Goal: Task Accomplishment & Management: Use online tool/utility

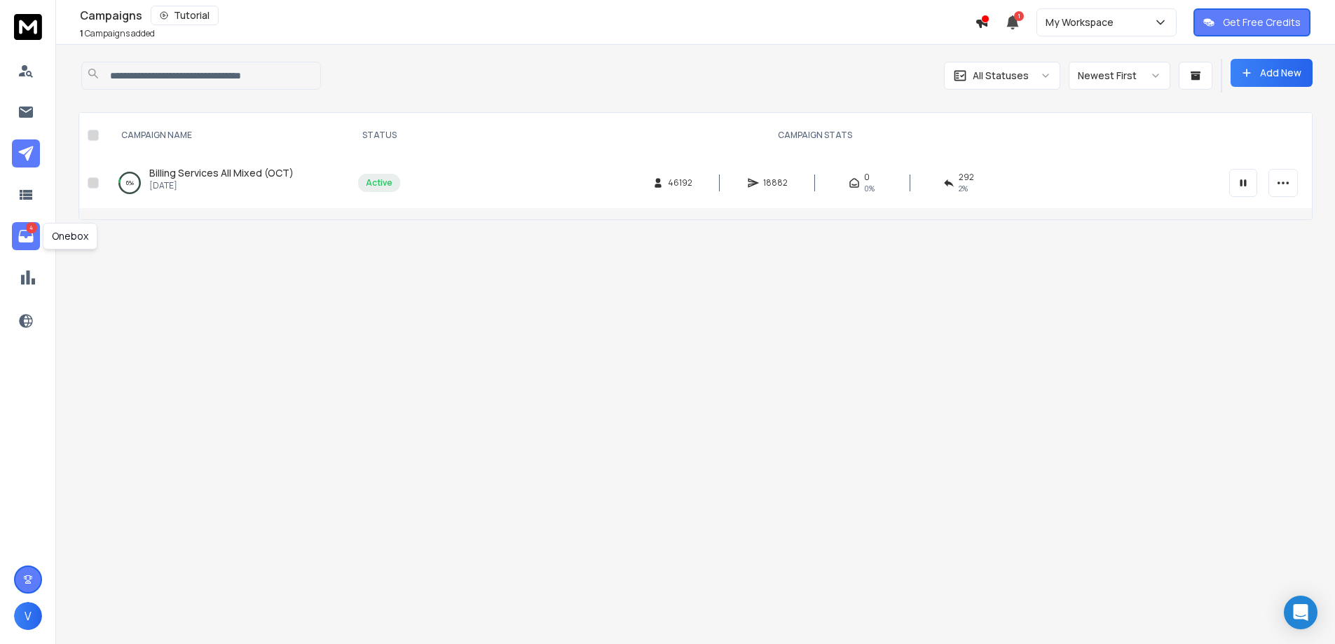
click at [33, 246] on link "4" at bounding box center [26, 236] width 28 height 28
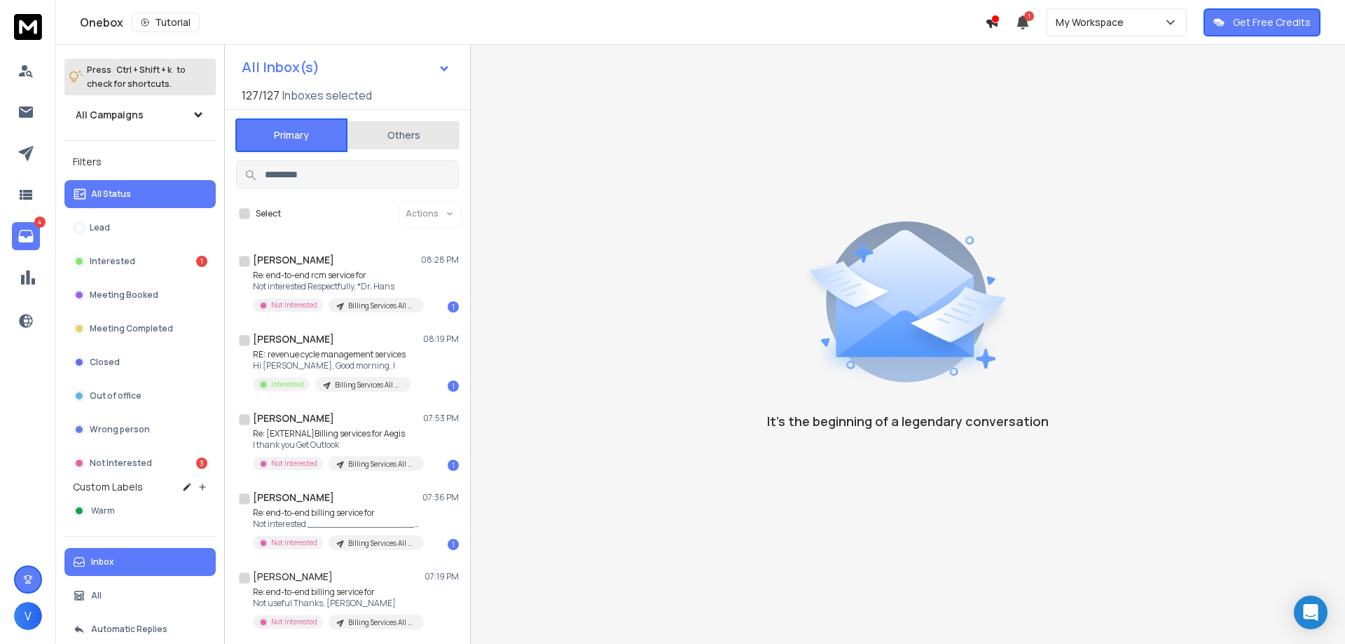
click at [137, 255] on button "Interested 1" at bounding box center [139, 261] width 151 height 28
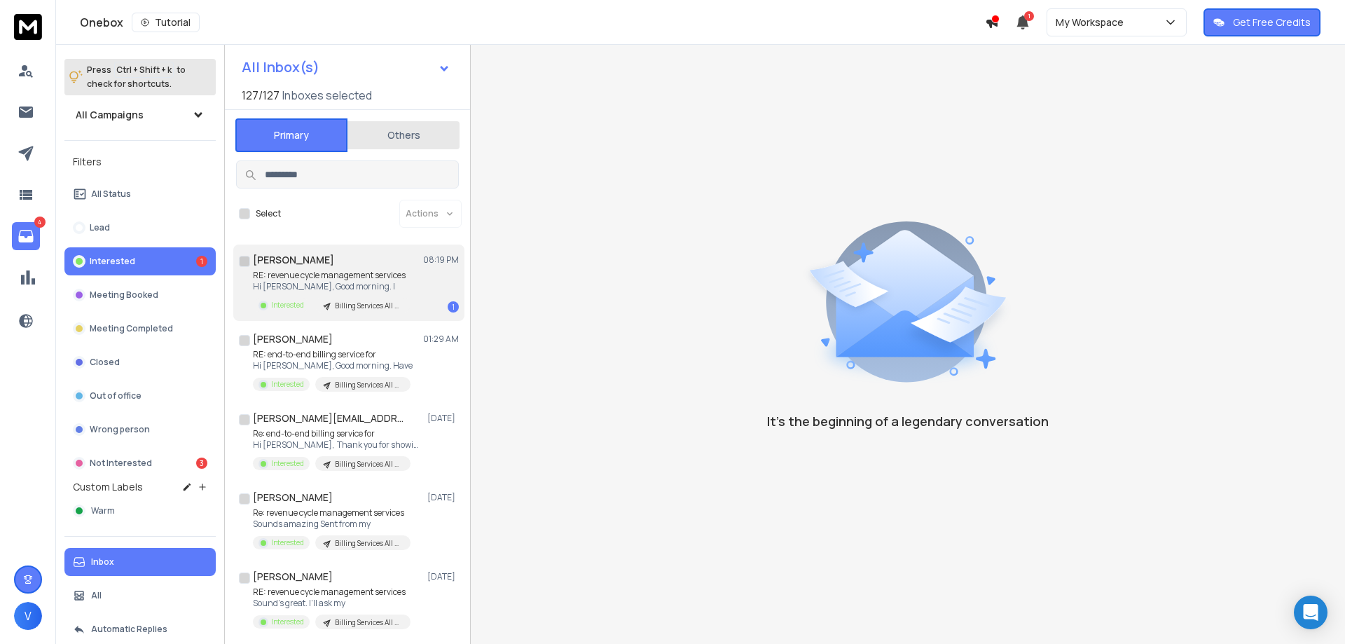
click at [348, 276] on p "RE: revenue cycle management services" at bounding box center [332, 275] width 158 height 11
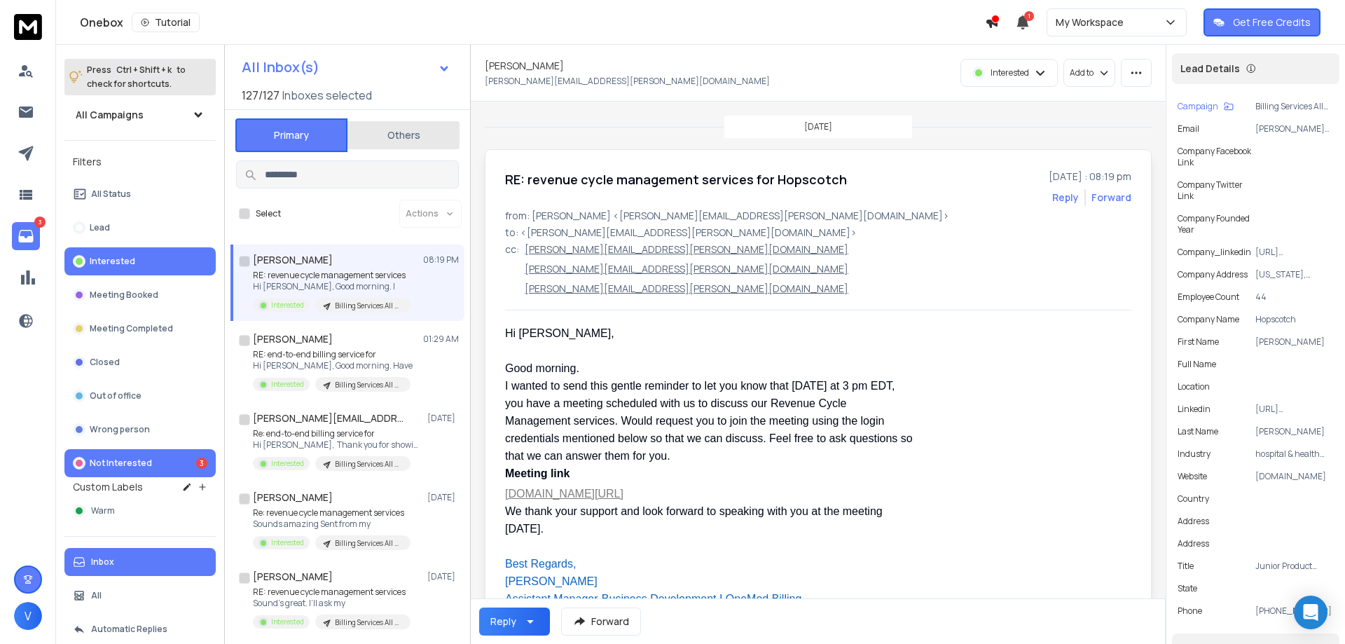
click at [106, 473] on button "Not Interested 3" at bounding box center [139, 463] width 151 height 28
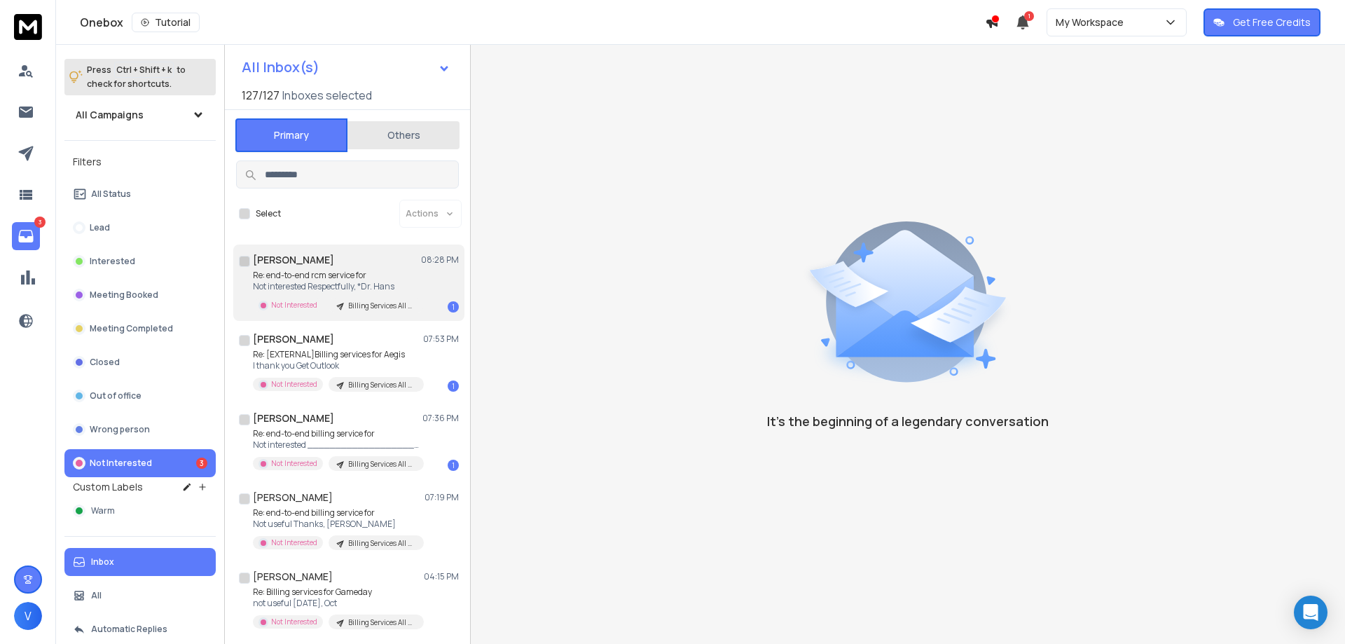
click at [331, 276] on p "Re: end-to-end rcm service for" at bounding box center [337, 275] width 168 height 11
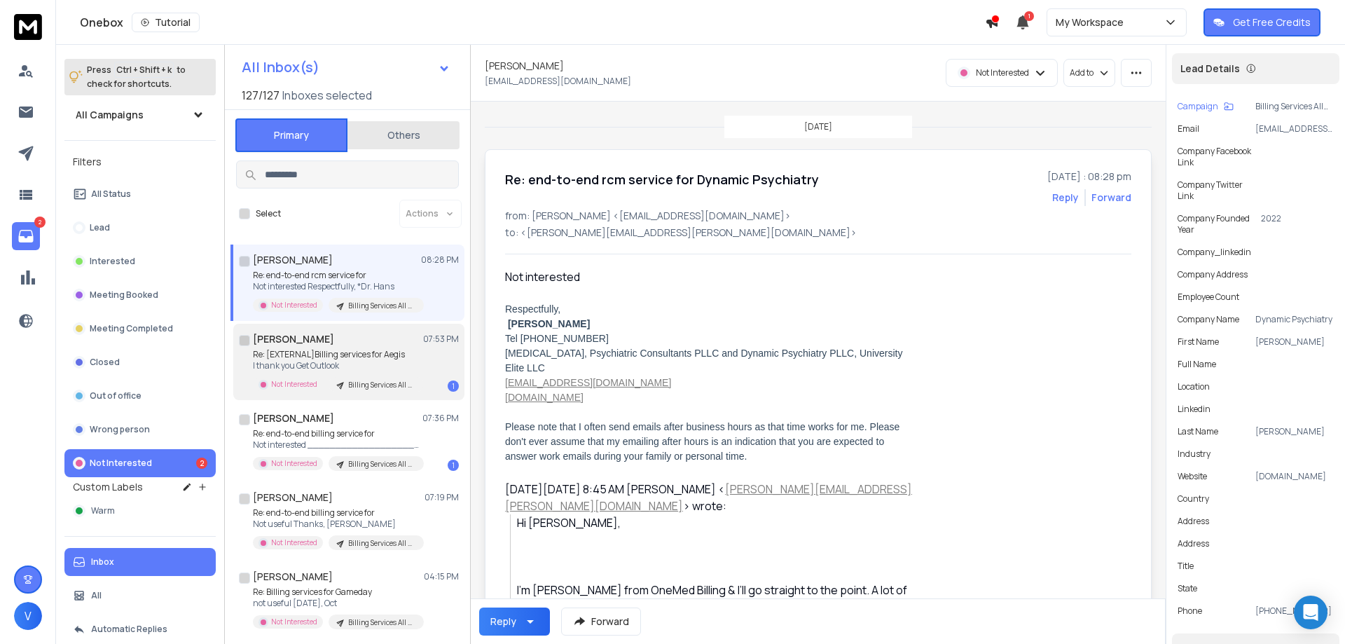
click at [317, 358] on p "Re: [EXTERNAL]Billing services for Aegis" at bounding box center [337, 354] width 168 height 11
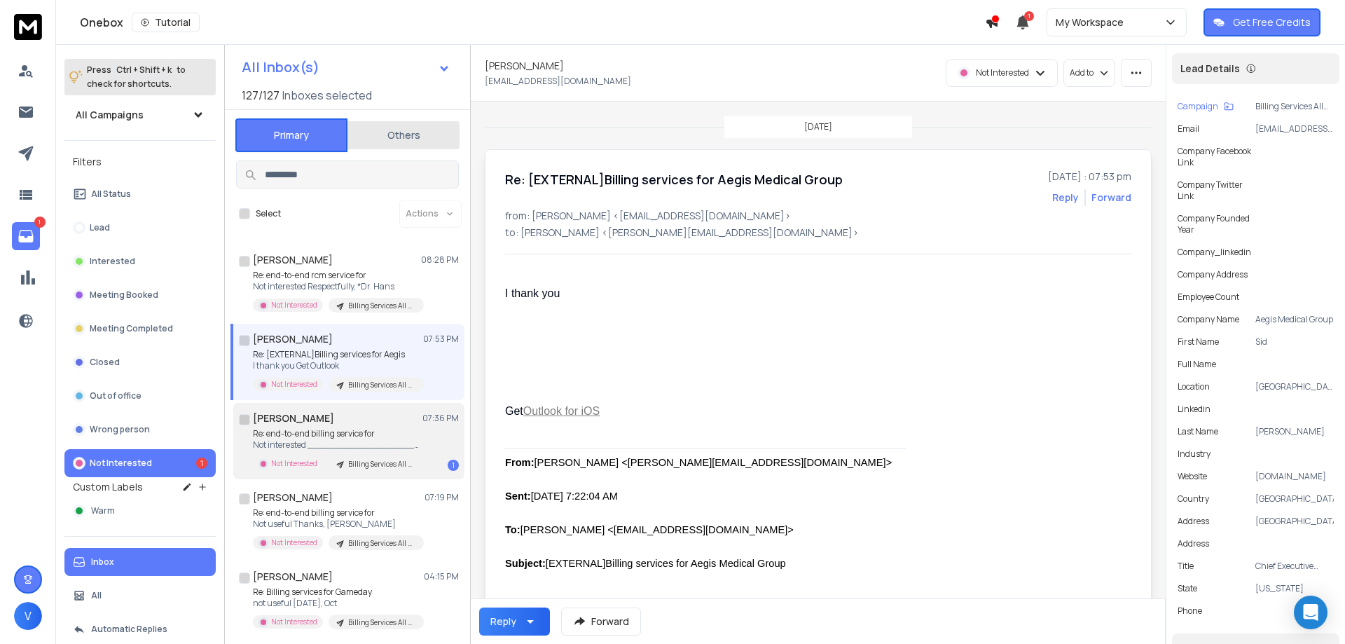
click at [340, 429] on p "Re: end-to-end billing service for" at bounding box center [337, 433] width 168 height 11
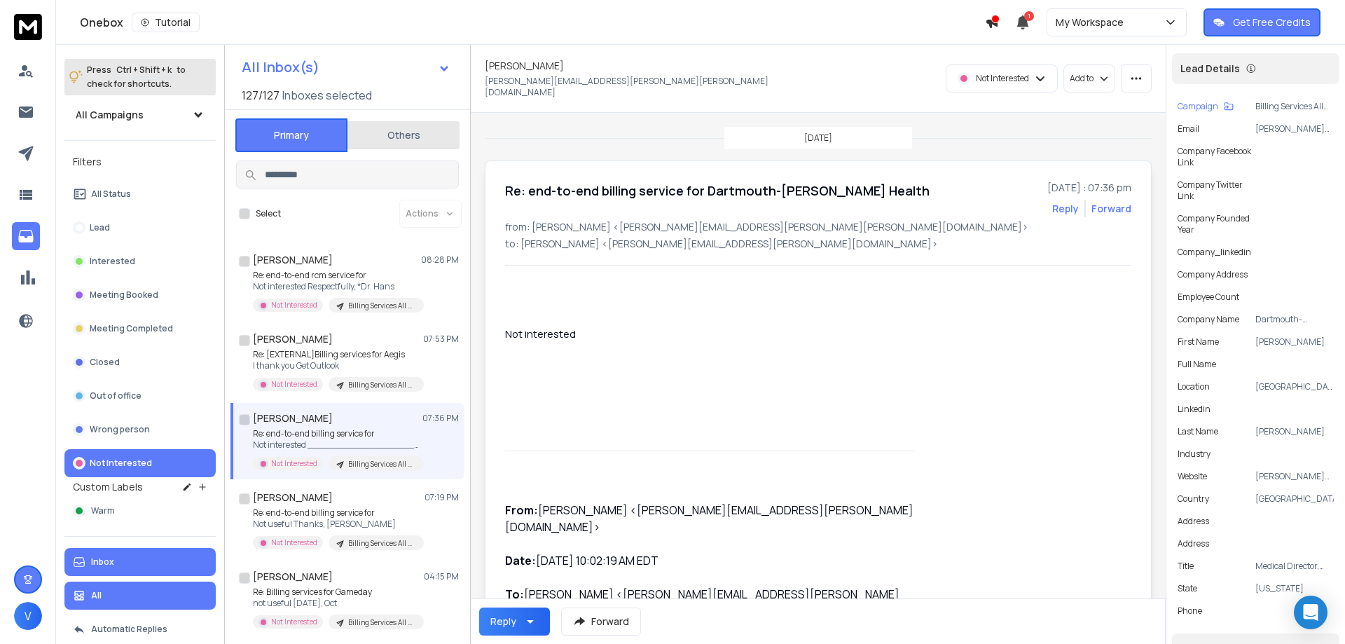
click at [151, 588] on button "All" at bounding box center [139, 595] width 151 height 28
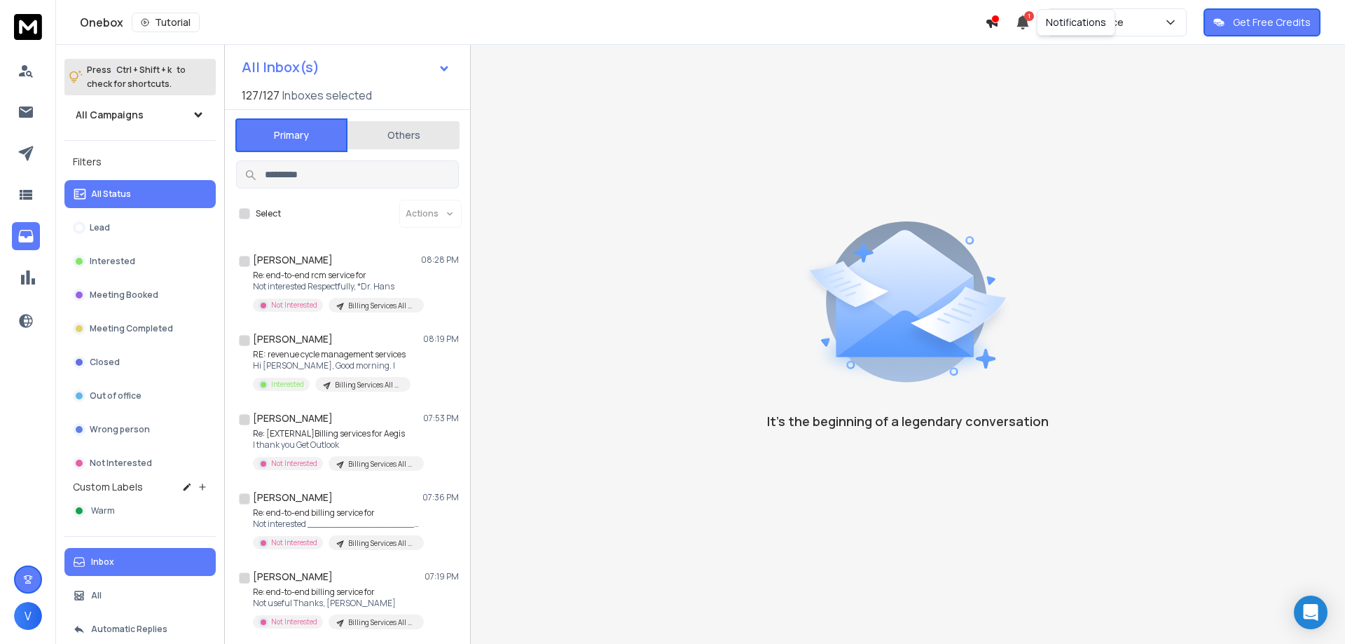
click at [1022, 20] on icon at bounding box center [1023, 22] width 14 height 14
